Goal: Task Accomplishment & Management: Use online tool/utility

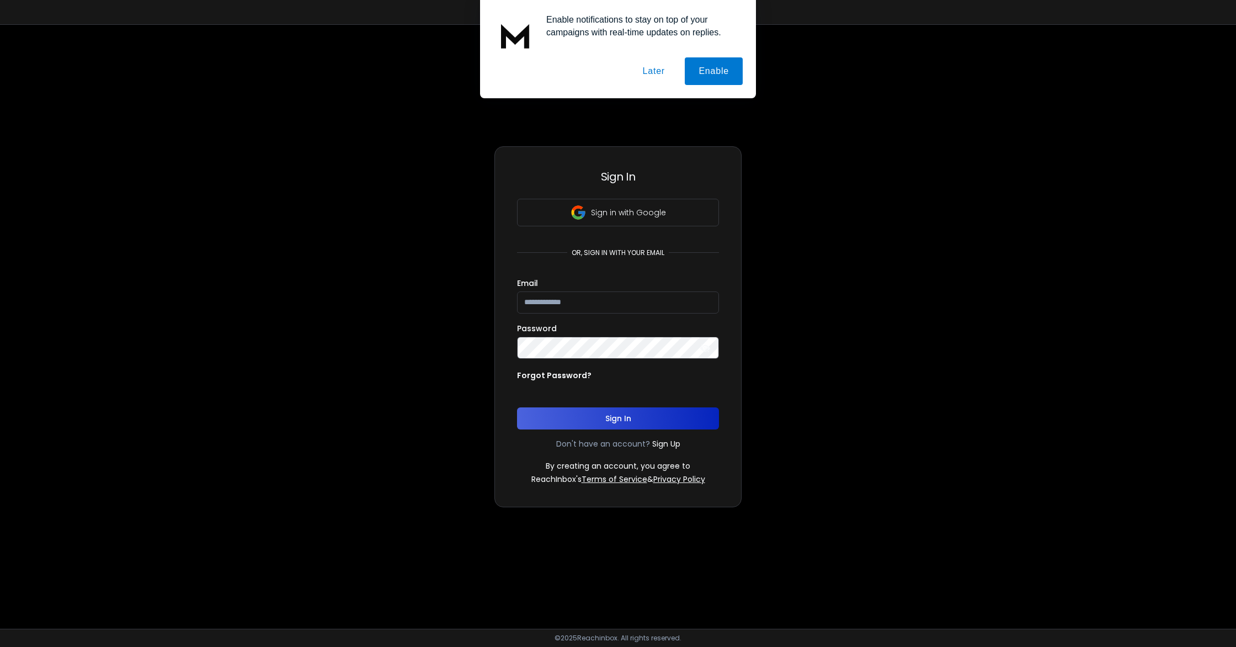
click at [642, 303] on input "email" at bounding box center [618, 302] width 202 height 22
type input "**********"
click at [637, 418] on button "Sign In" at bounding box center [618, 418] width 202 height 22
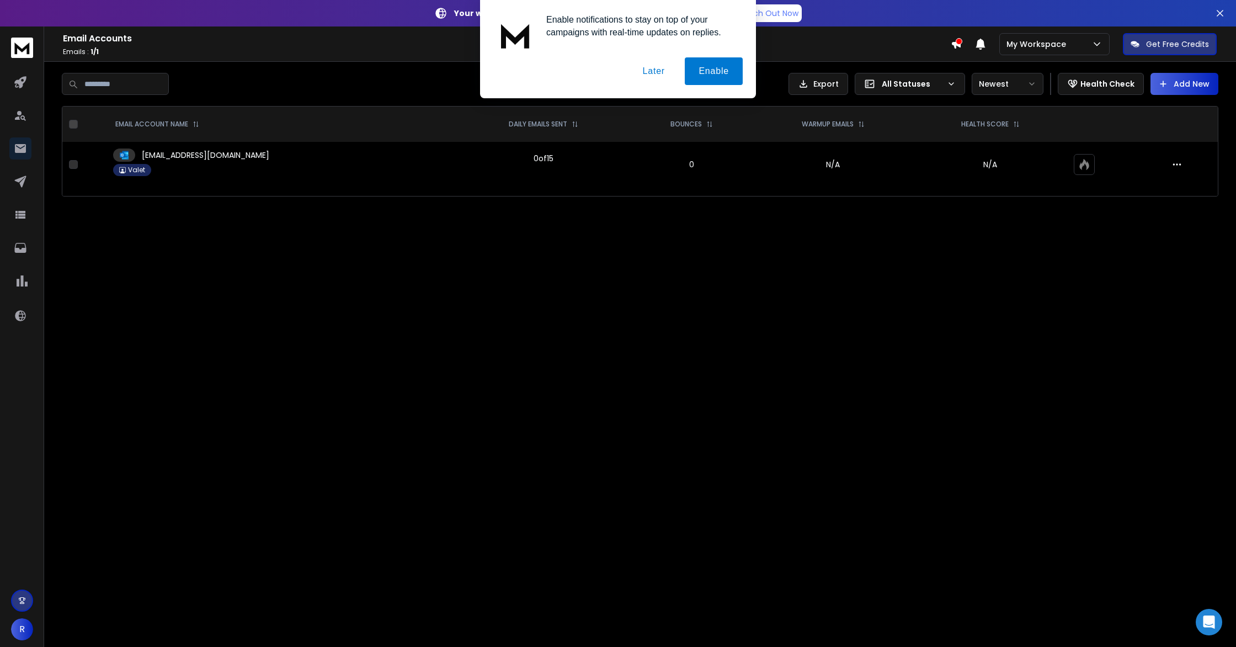
click at [177, 168] on div "Valet" at bounding box center [281, 170] width 336 height 12
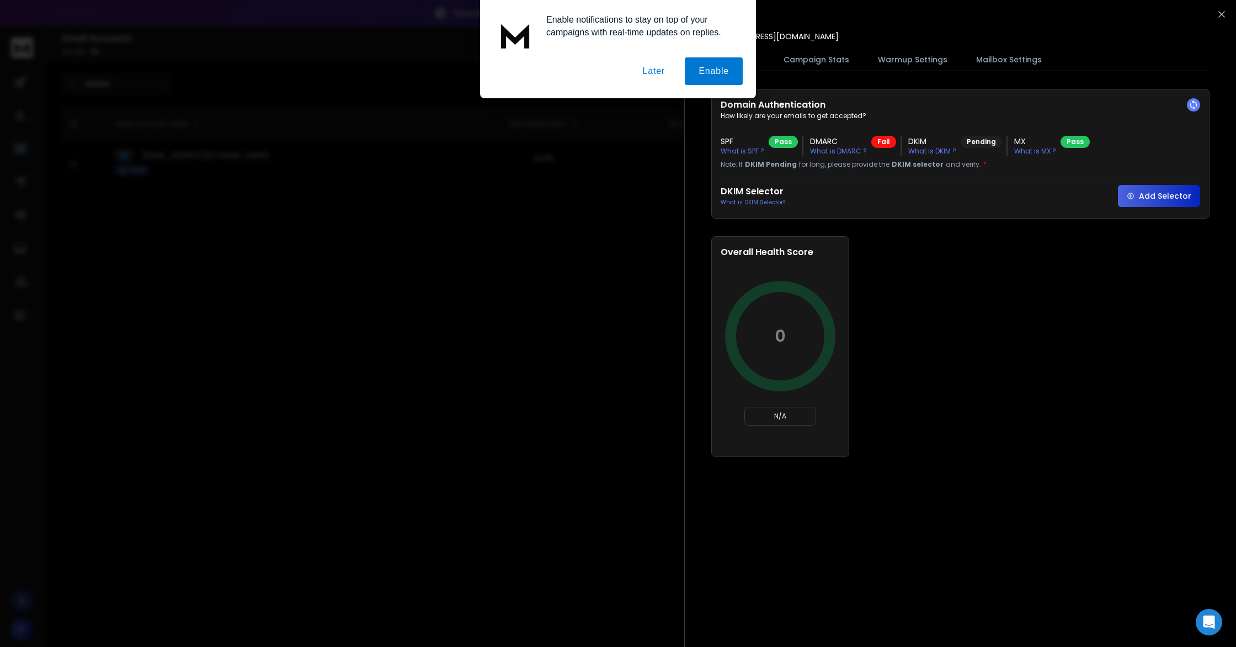
click at [663, 72] on button "Later" at bounding box center [653, 71] width 50 height 28
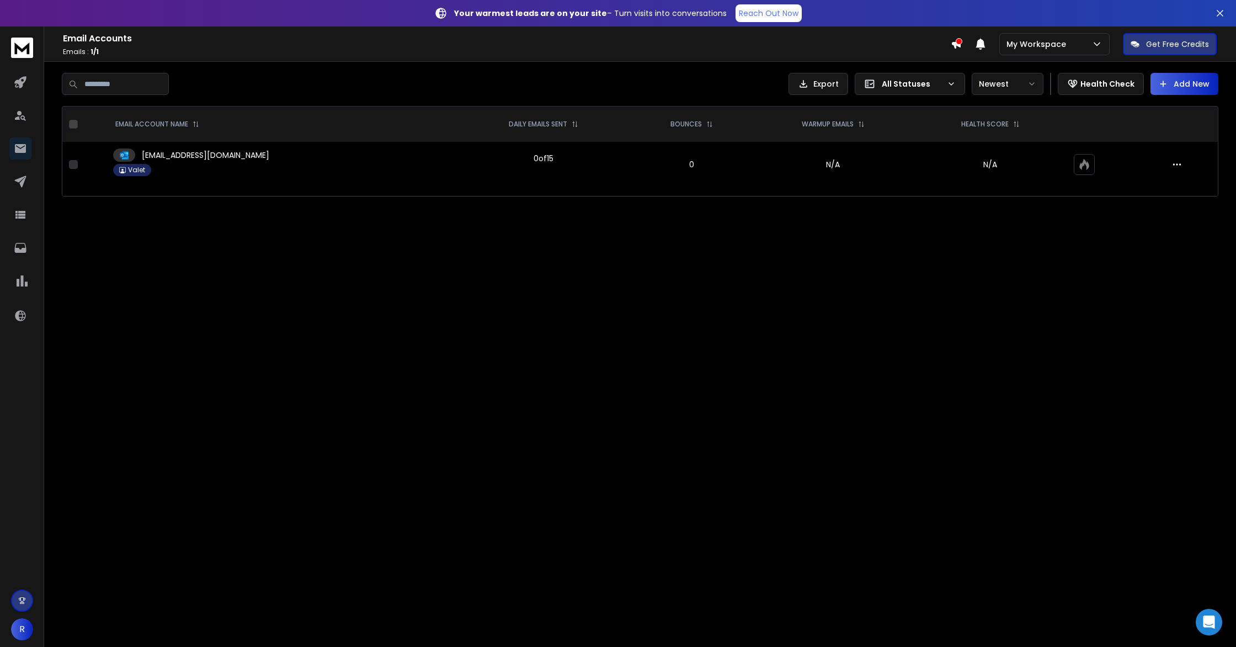
click at [442, 170] on div "Valet" at bounding box center [281, 170] width 336 height 12
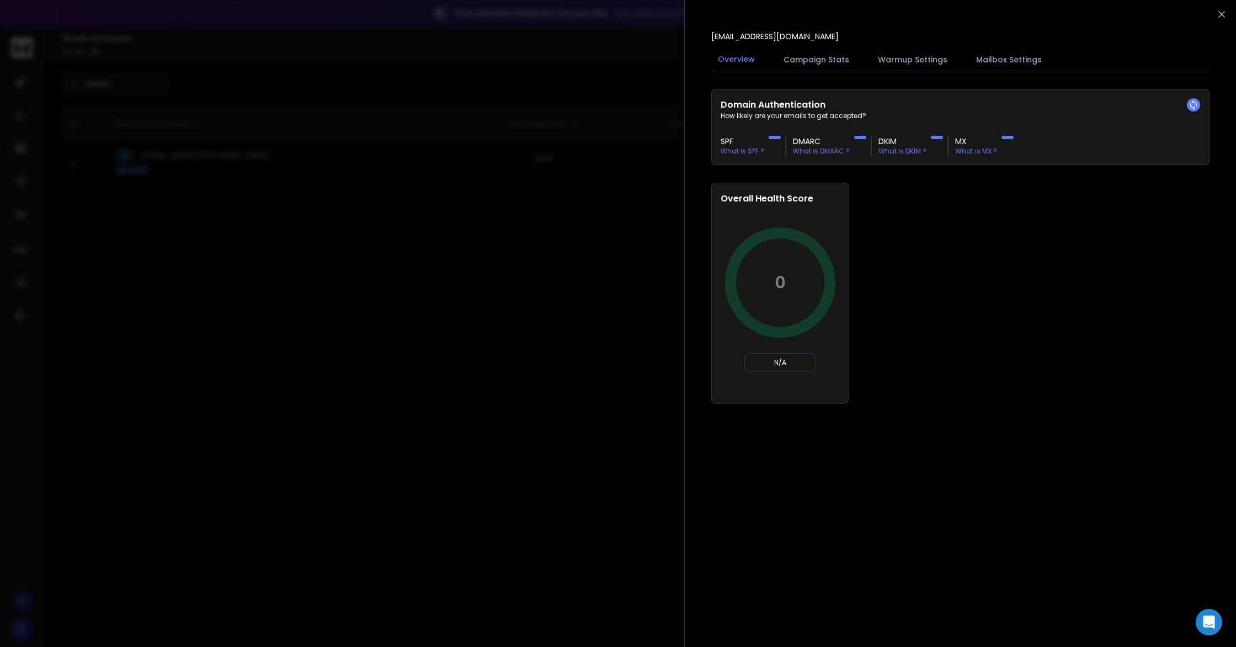
click at [580, 195] on div at bounding box center [618, 323] width 1236 height 647
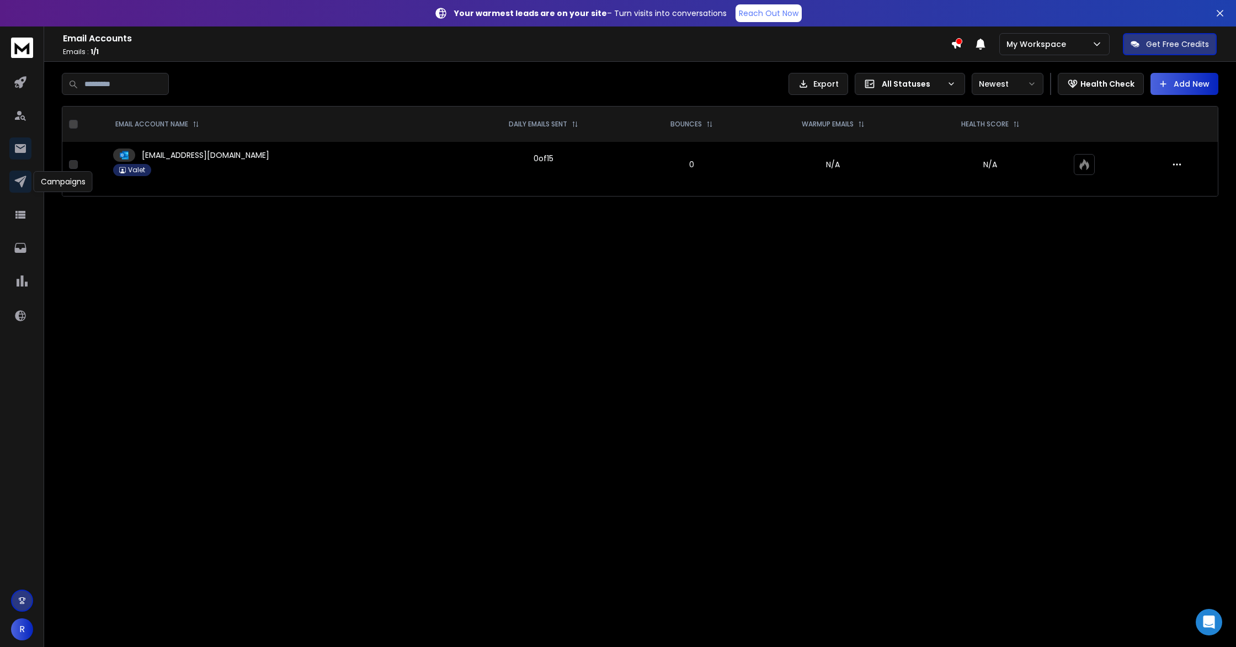
click at [18, 181] on icon at bounding box center [20, 181] width 12 height 12
